Goal: Understand process/instructions: Learn about a topic

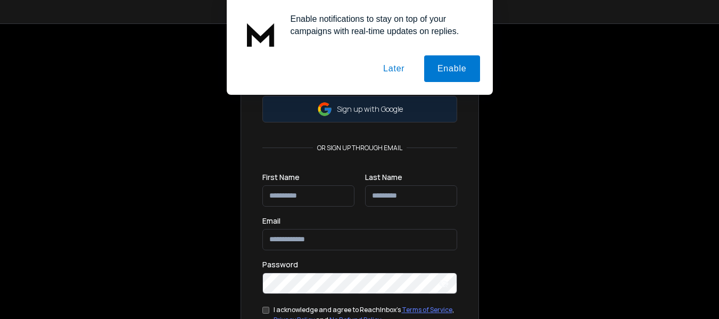
click at [410, 106] on button "Sign up with Google" at bounding box center [359, 109] width 195 height 27
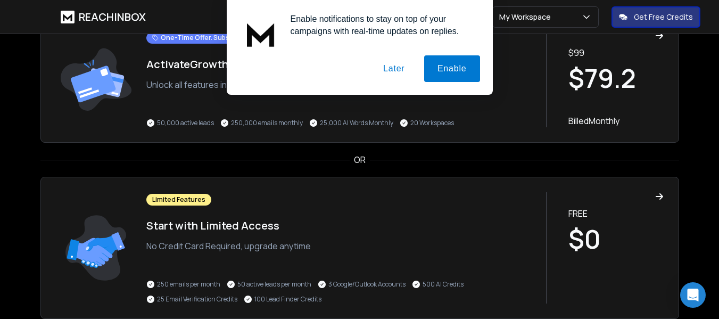
scroll to position [99, 0]
click at [462, 69] on button "Enable" at bounding box center [452, 68] width 56 height 27
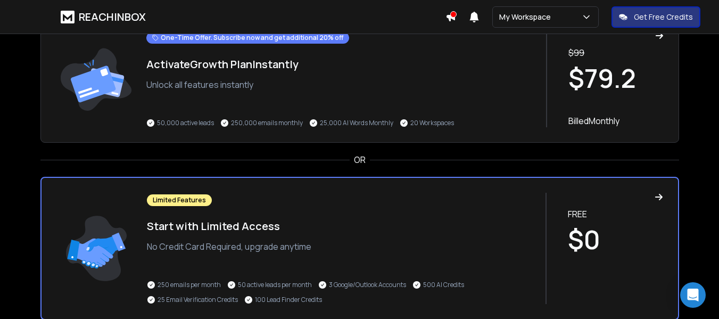
click at [505, 224] on h1 "Start with Limited Access" at bounding box center [341, 226] width 388 height 15
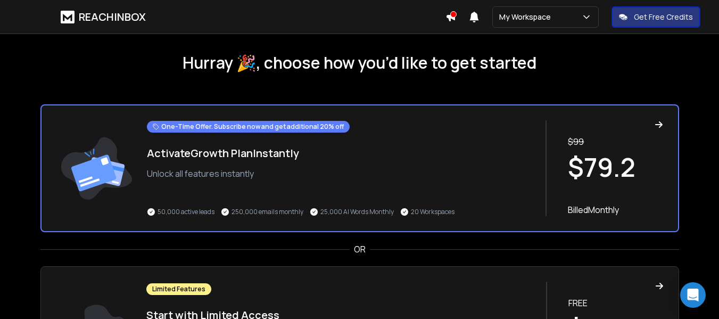
scroll to position [100, 0]
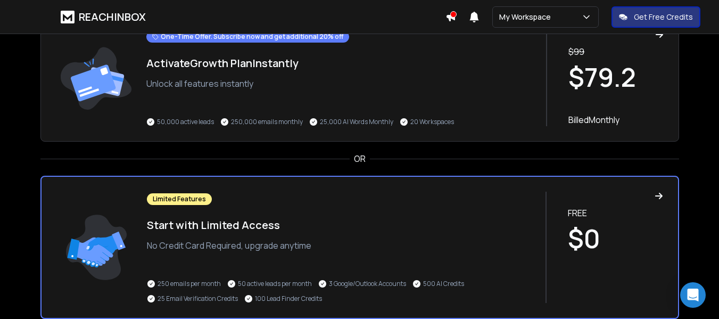
click at [582, 213] on p "FREE" at bounding box center [615, 212] width 95 height 13
click at [658, 194] on icon at bounding box center [658, 195] width 9 height 9
click at [659, 193] on icon at bounding box center [658, 196] width 7 height 6
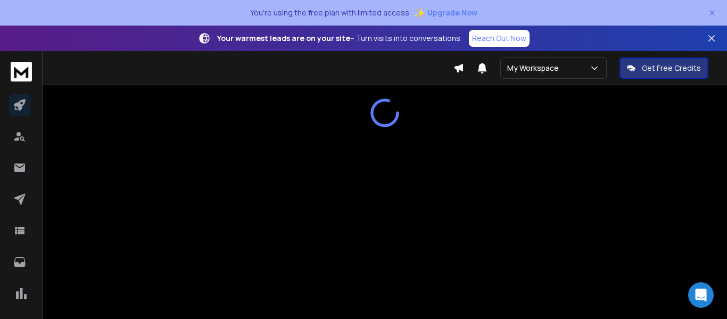
click at [659, 193] on div "You're using the free plan with limited access ✨ Upgrade Now Your warmest leads…" at bounding box center [363, 159] width 727 height 319
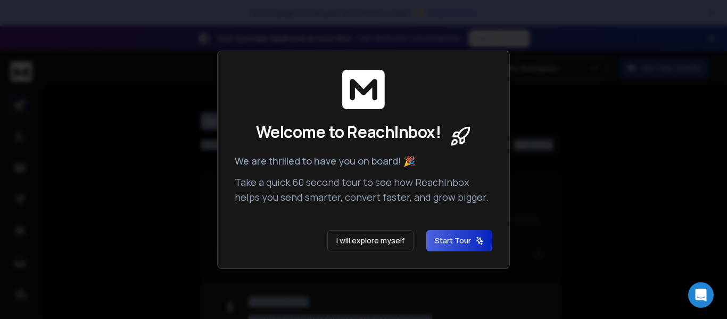
click at [455, 239] on span "Start Tour" at bounding box center [459, 240] width 49 height 11
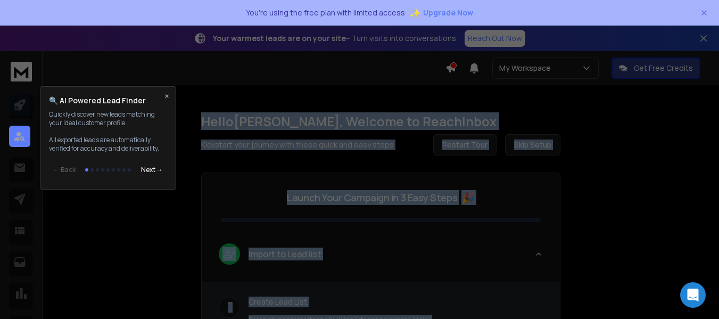
click at [458, 237] on button "Import to Lead list" at bounding box center [381, 258] width 358 height 47
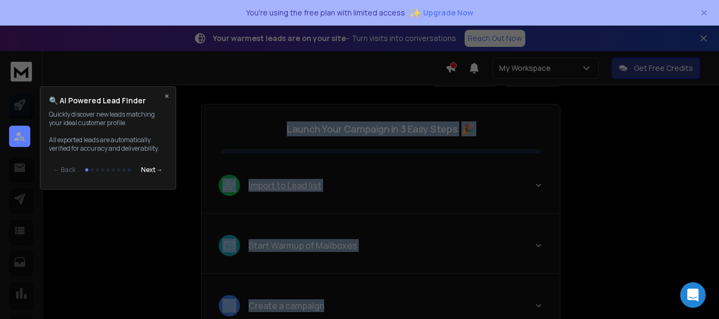
scroll to position [80, 0]
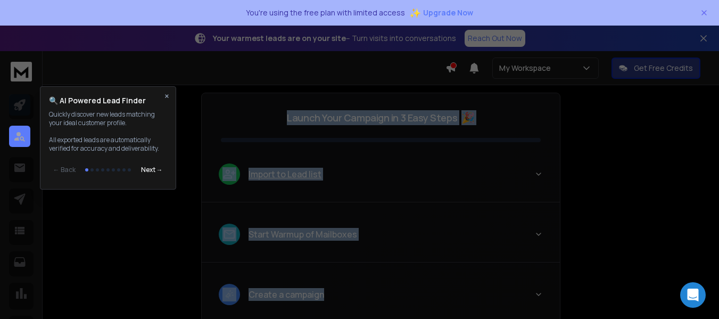
click at [458, 237] on button "Start Warmup of Mailboxes" at bounding box center [381, 238] width 358 height 47
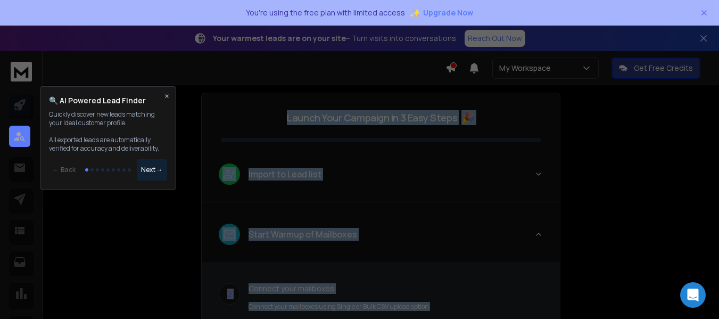
click at [153, 170] on button "Next →" at bounding box center [152, 169] width 30 height 21
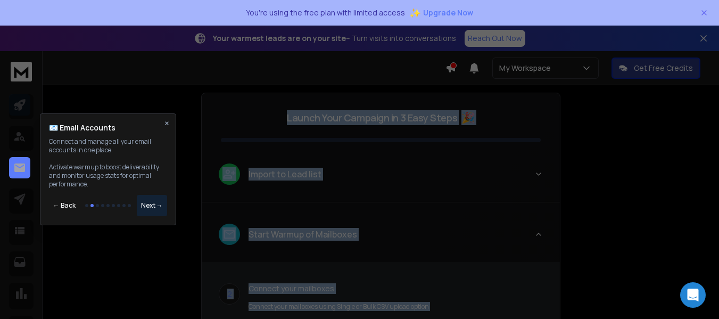
click at [148, 204] on button "Next →" at bounding box center [152, 205] width 30 height 21
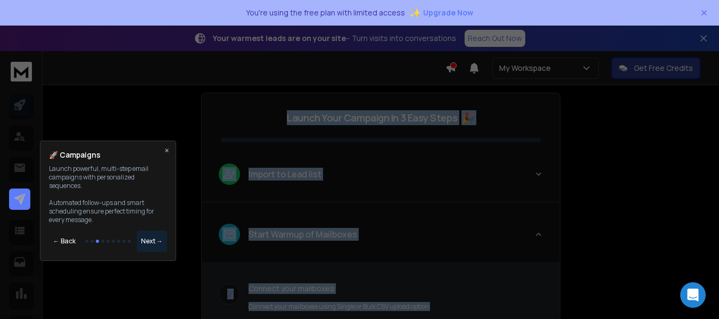
click at [152, 242] on button "Next →" at bounding box center [152, 240] width 30 height 21
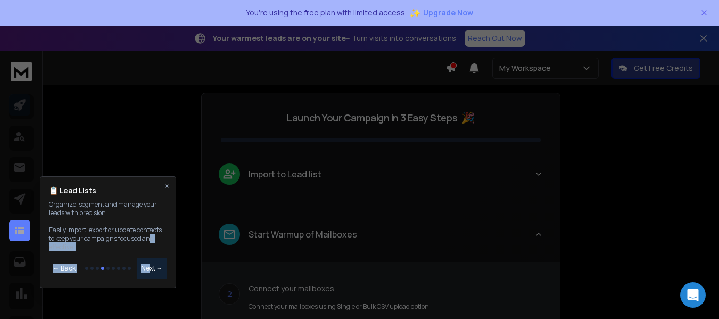
drag, startPoint x: 152, startPoint y: 242, endPoint x: 149, endPoint y: 266, distance: 24.7
click at [149, 266] on div "📋 Lead Lists × Organize, segment and manage your leads with precision. Easily i…" at bounding box center [108, 232] width 136 height 112
click at [149, 266] on button "Next →" at bounding box center [152, 267] width 30 height 21
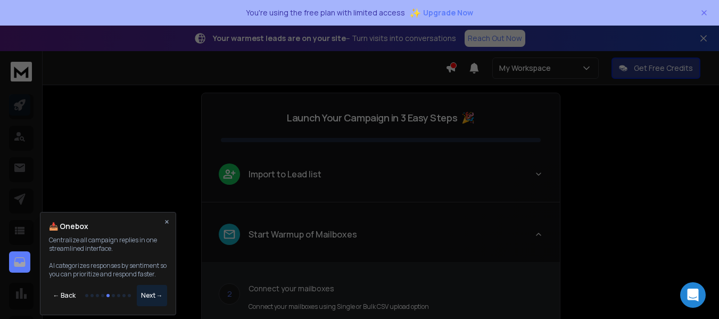
click at [151, 292] on button "Next →" at bounding box center [152, 295] width 30 height 21
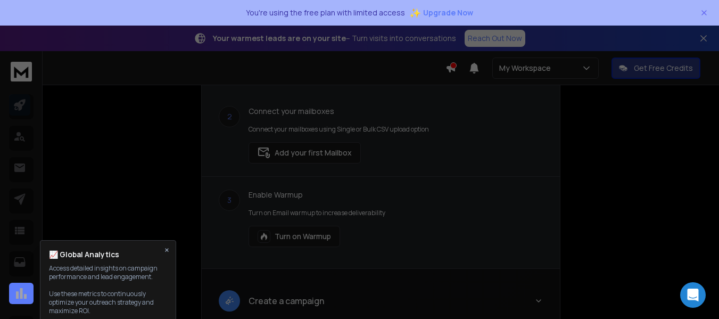
scroll to position [295, 0]
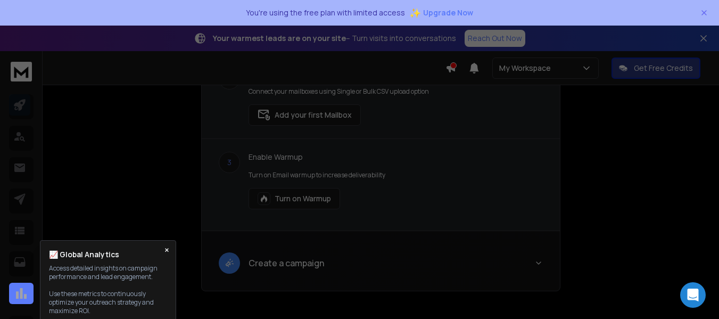
click at [166, 248] on button "×" at bounding box center [166, 250] width 5 height 10
